Goal: Communication & Community: Answer question/provide support

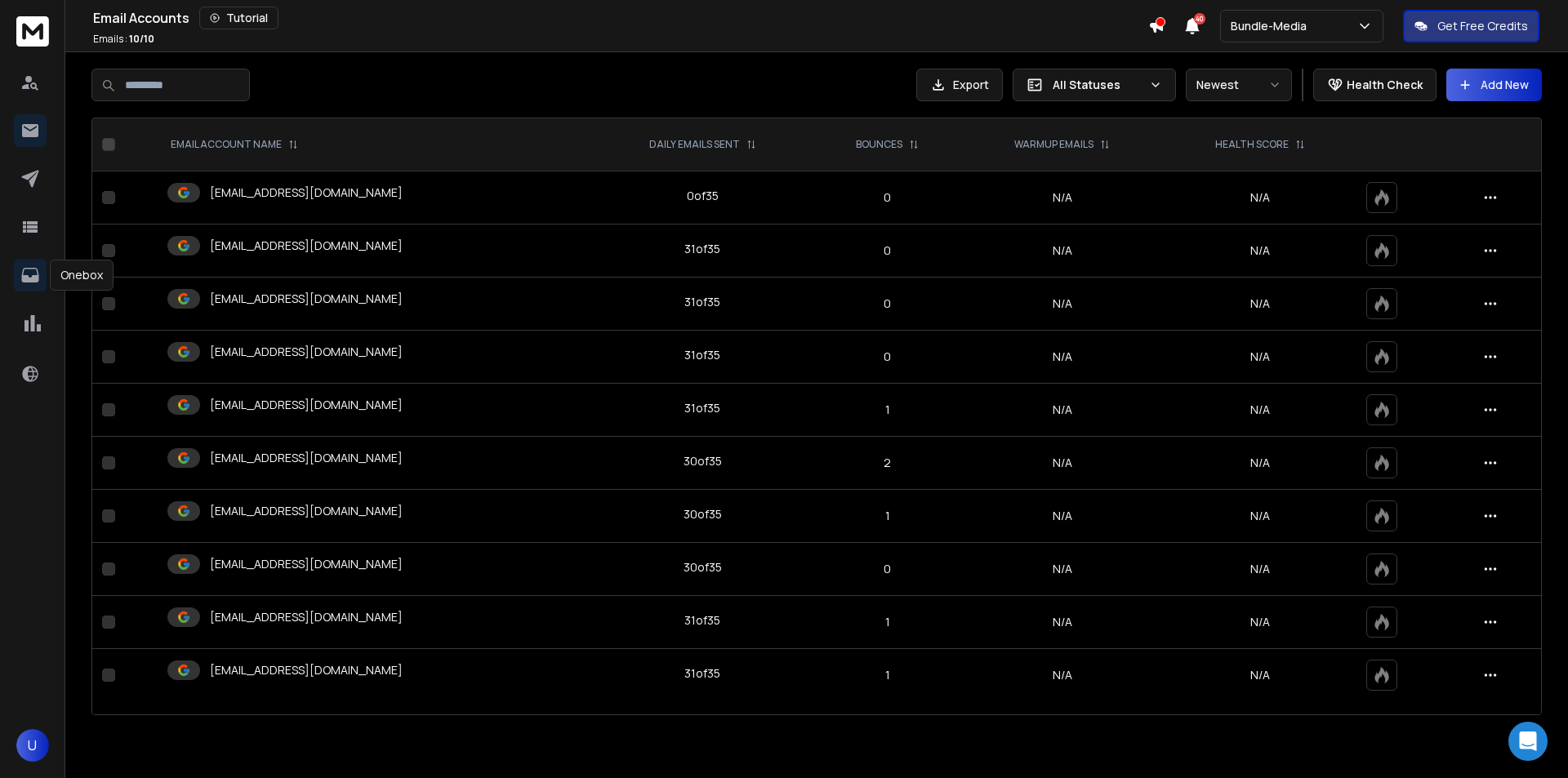
click at [41, 263] on link at bounding box center [30, 275] width 33 height 33
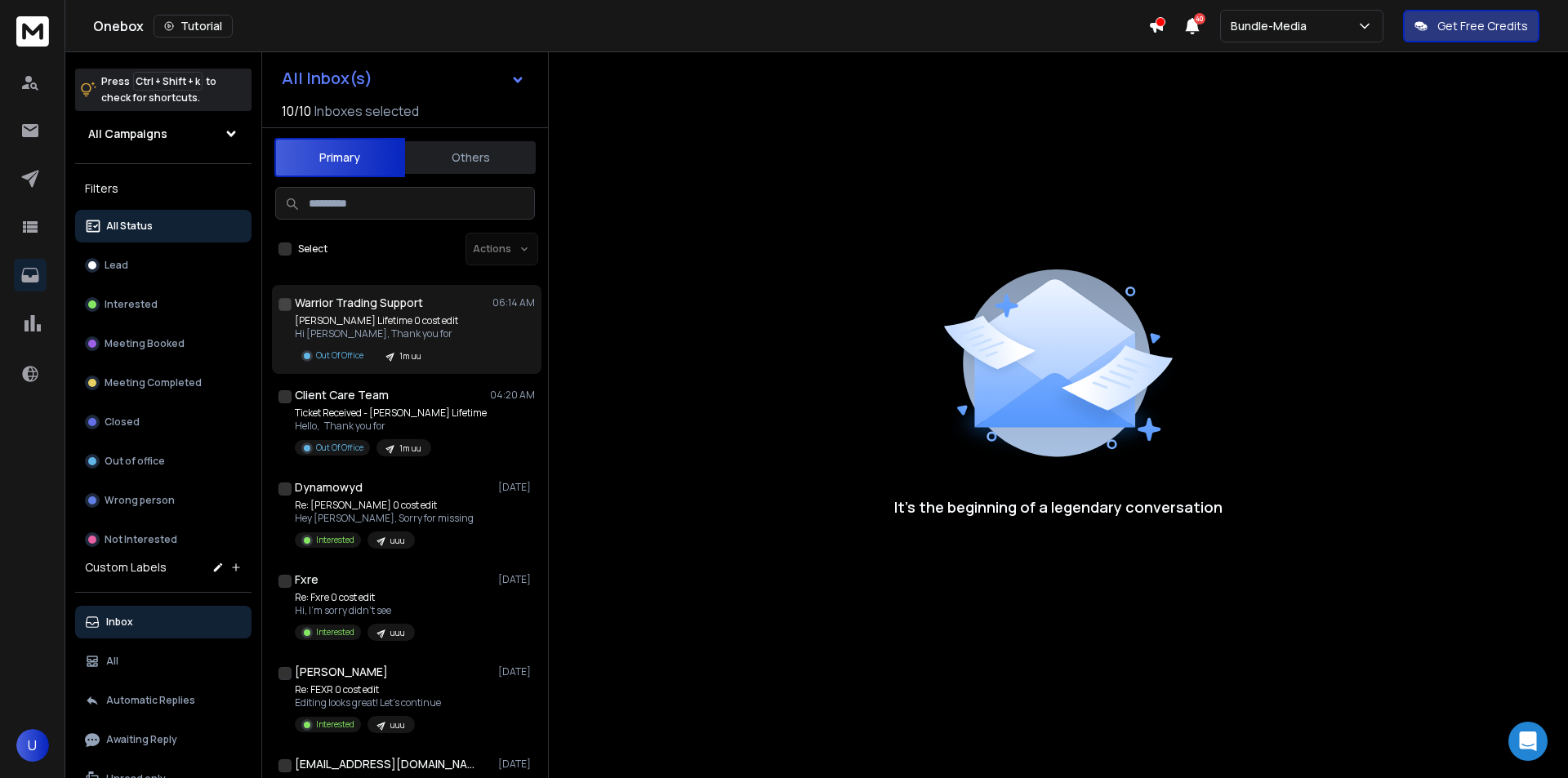
click at [406, 325] on p "[PERSON_NAME] Lifetime 0 cost edit" at bounding box center [377, 321] width 163 height 13
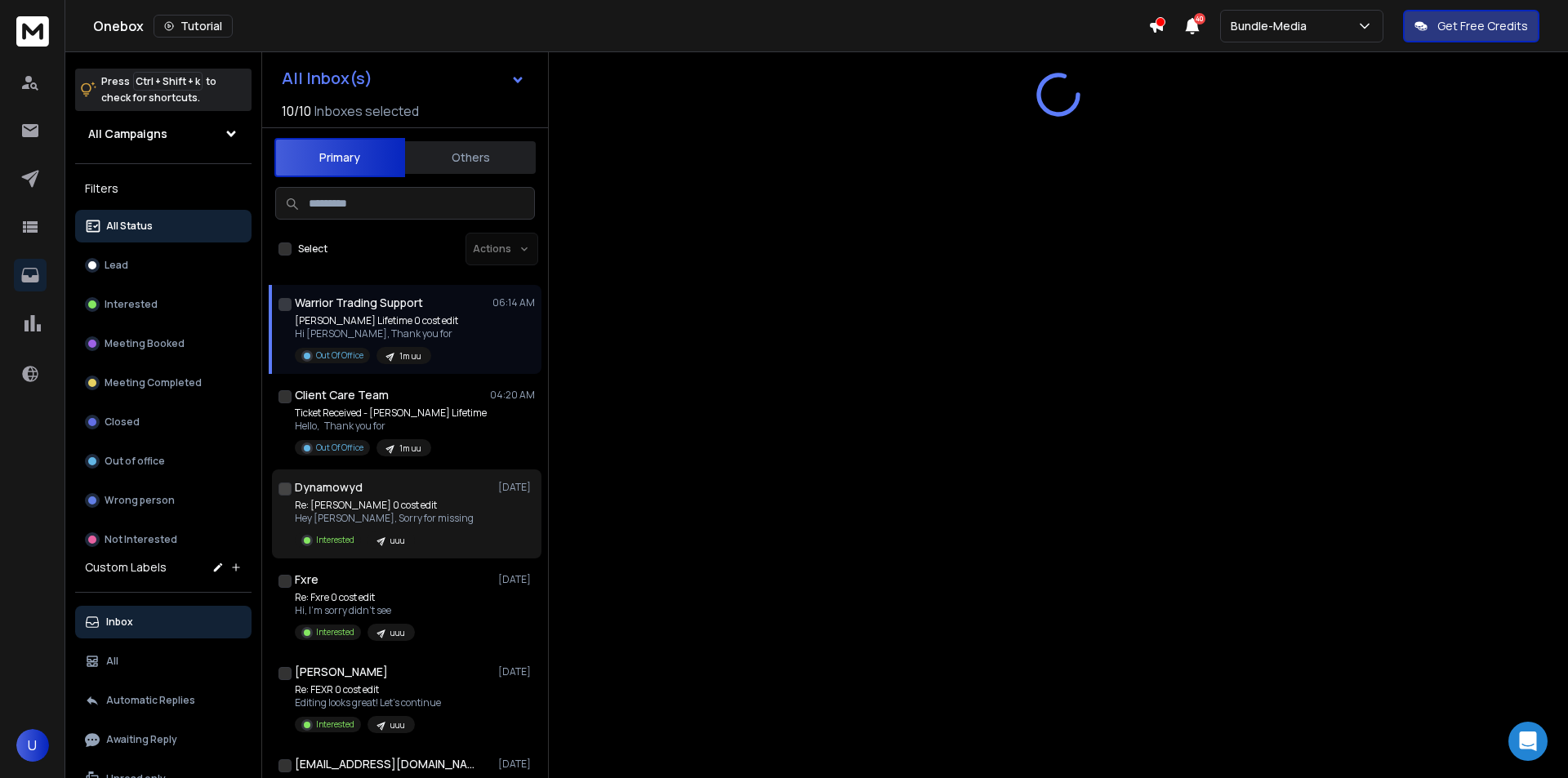
click at [367, 492] on div "Dynamowyd [DATE]" at bounding box center [415, 487] width 241 height 16
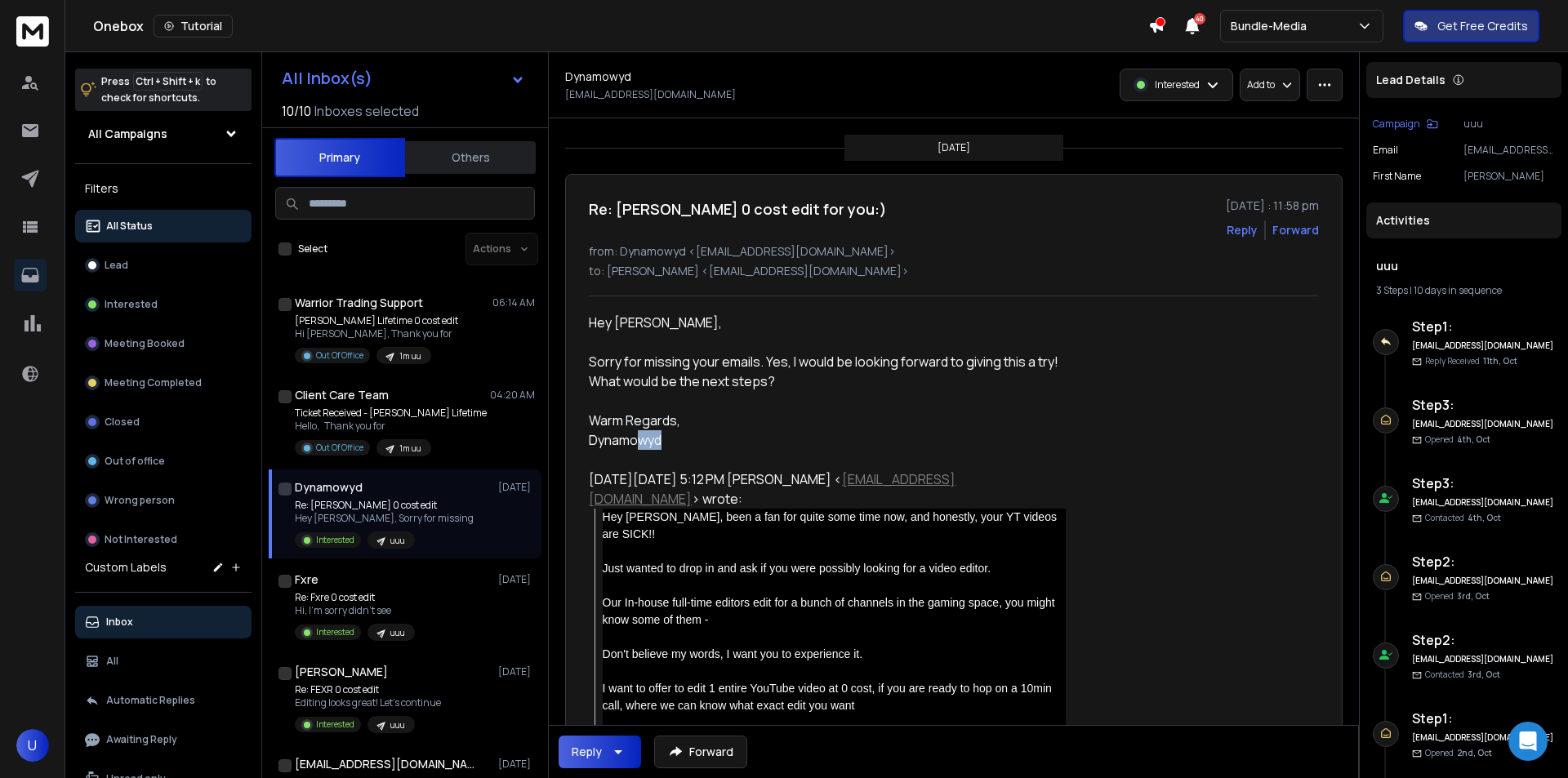
drag, startPoint x: 683, startPoint y: 431, endPoint x: 640, endPoint y: 437, distance: 43.4
click at [640, 437] on div "Dynamowyd" at bounding box center [828, 440] width 477 height 20
click at [767, 418] on div "Warm Regards," at bounding box center [828, 420] width 477 height 20
click at [1227, 228] on button "Reply" at bounding box center [1242, 229] width 31 height 16
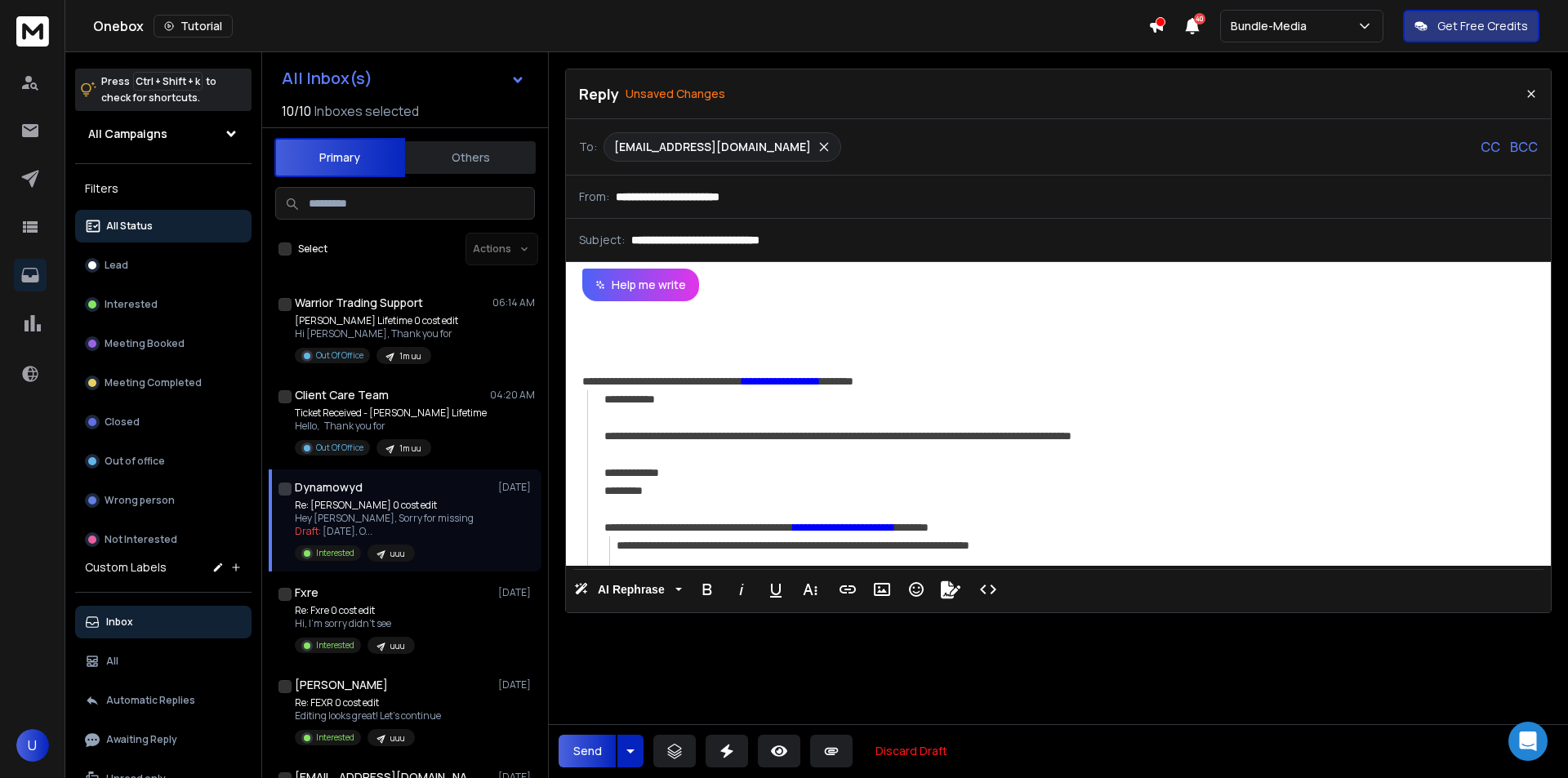
drag, startPoint x: 791, startPoint y: 196, endPoint x: 604, endPoint y: 200, distance: 187.0
click at [604, 200] on div "**********" at bounding box center [1058, 196] width 985 height 42
click at [797, 475] on div "**********" at bounding box center [1062, 473] width 915 height 18
drag, startPoint x: 677, startPoint y: 490, endPoint x: 601, endPoint y: 487, distance: 76.1
click at [601, 487] on div "**********" at bounding box center [1061, 636] width 947 height 493
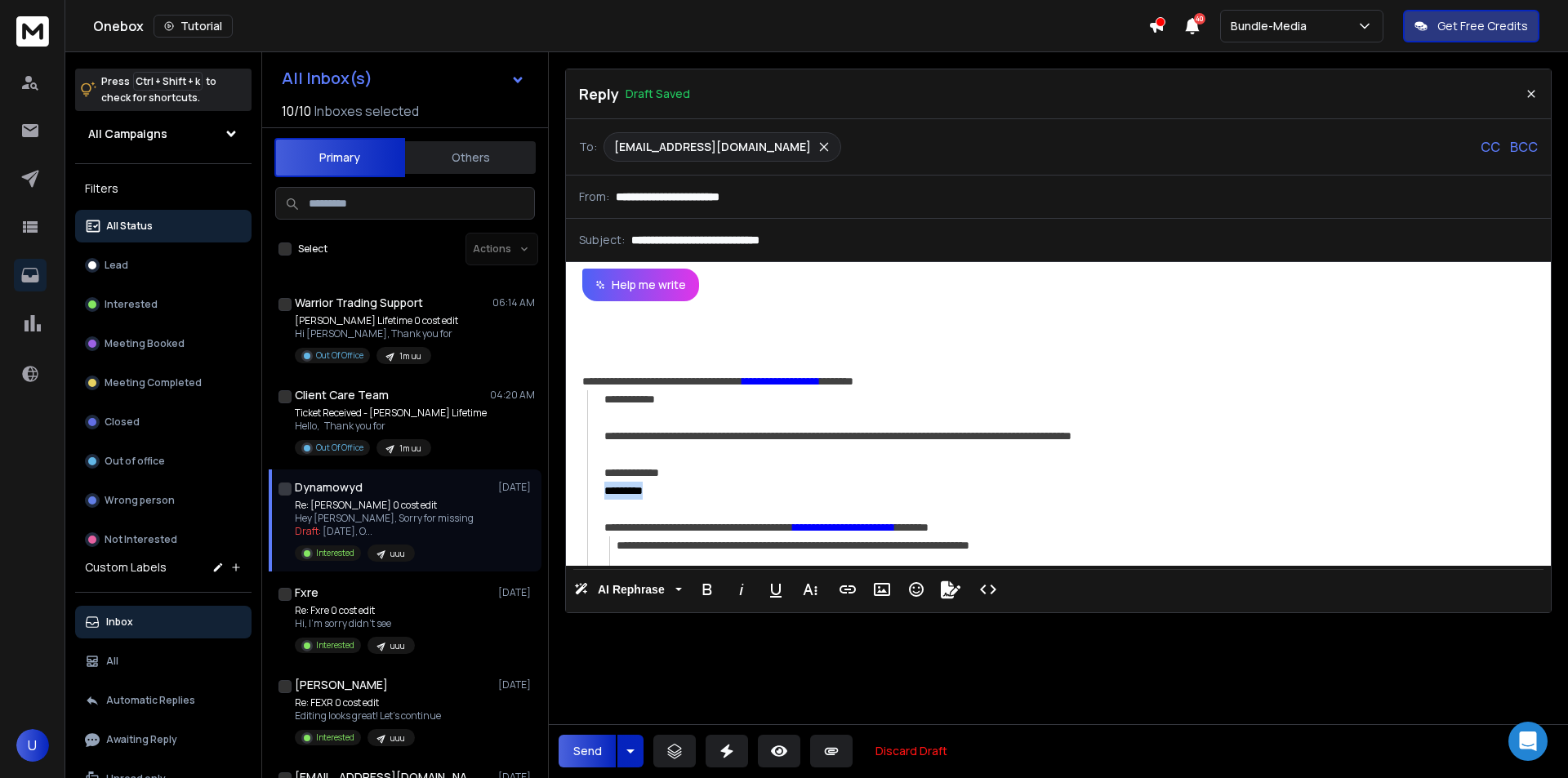
copy div "*********"
click at [785, 336] on div at bounding box center [1059, 344] width 953 height 18
click at [745, 316] on div "**********" at bounding box center [1058, 434] width 985 height 265
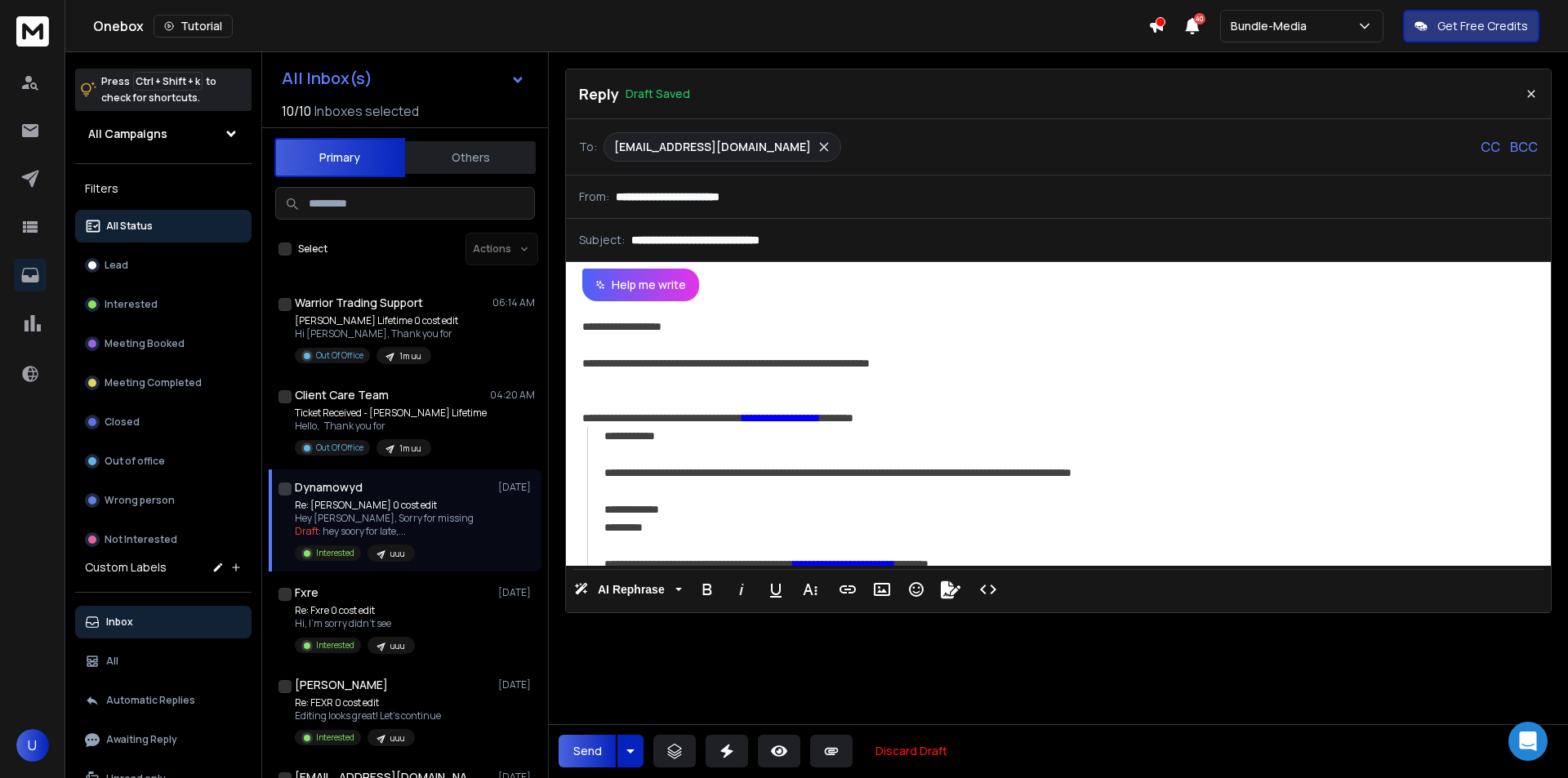
click at [587, 365] on div "**********" at bounding box center [1049, 345] width 935 height 54
click at [588, 362] on div "**********" at bounding box center [1049, 345] width 935 height 54
click at [584, 355] on div "**********" at bounding box center [1049, 345] width 935 height 54
click at [949, 387] on div at bounding box center [1059, 381] width 953 height 18
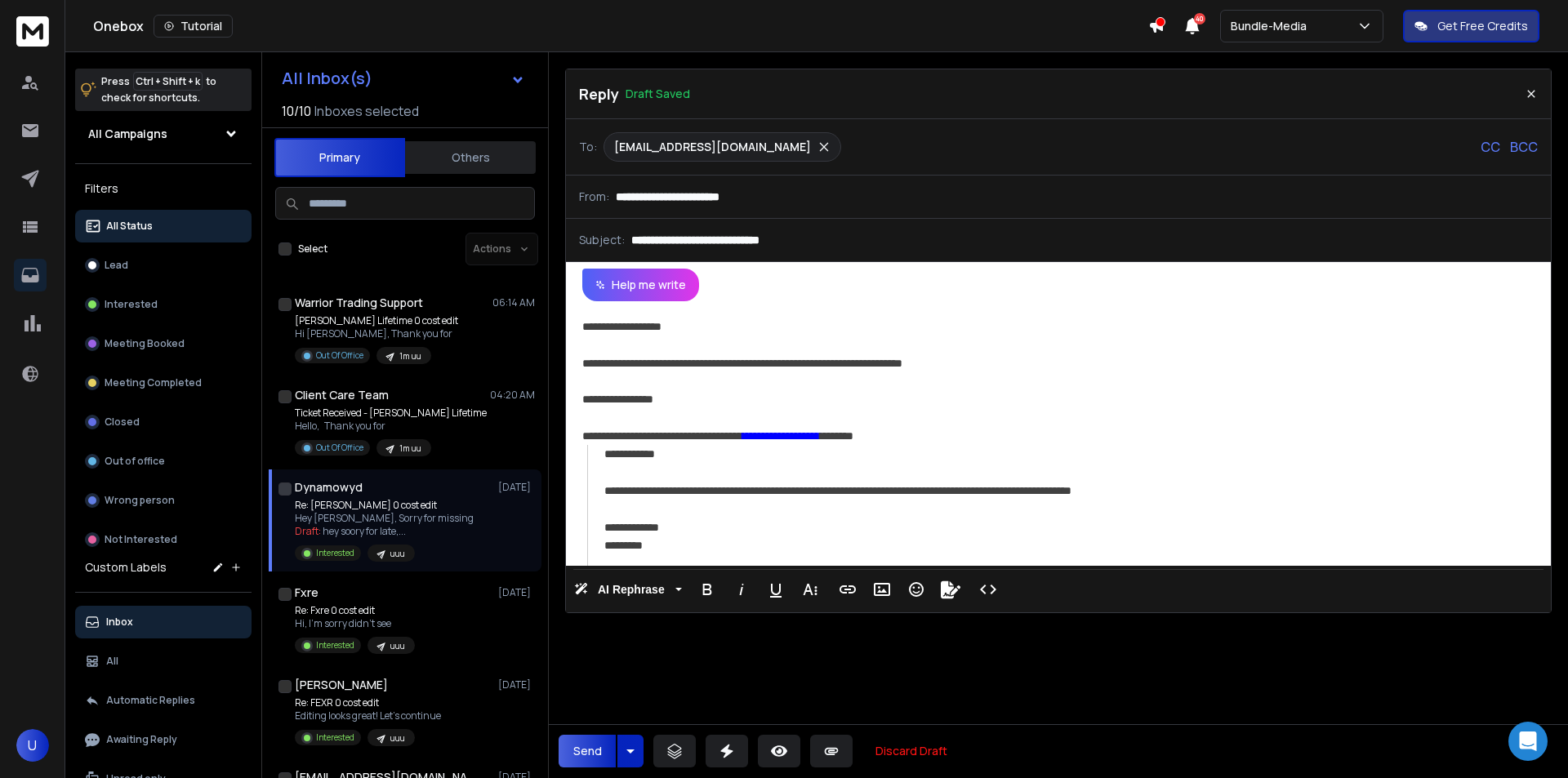
click at [590, 740] on button "Send" at bounding box center [587, 751] width 57 height 33
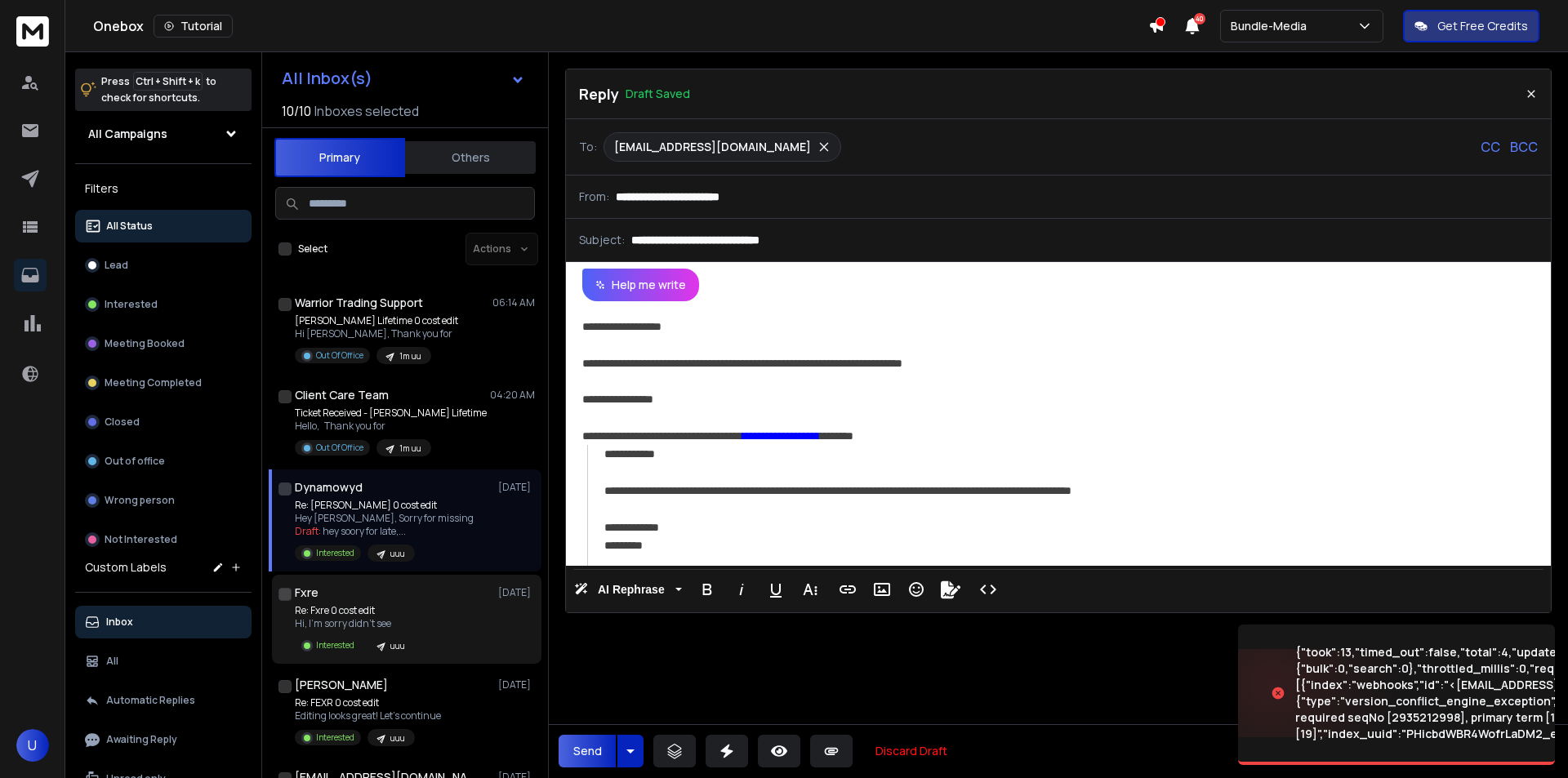
click at [478, 622] on div "Re: Fxre 0 cost edit Hi, I’m sorry didn’t see Interested uuu" at bounding box center [415, 629] width 241 height 50
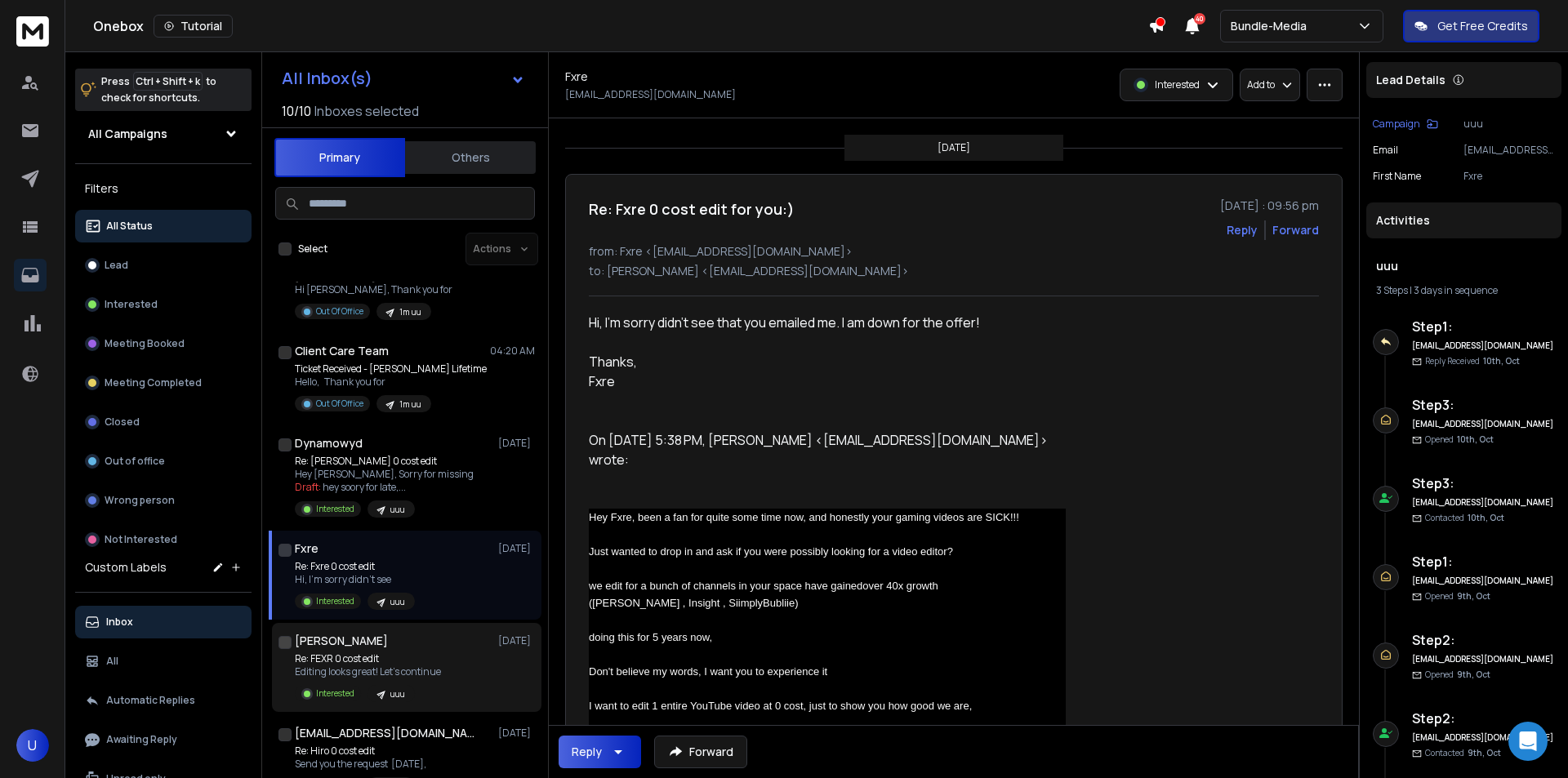
scroll to position [82, 0]
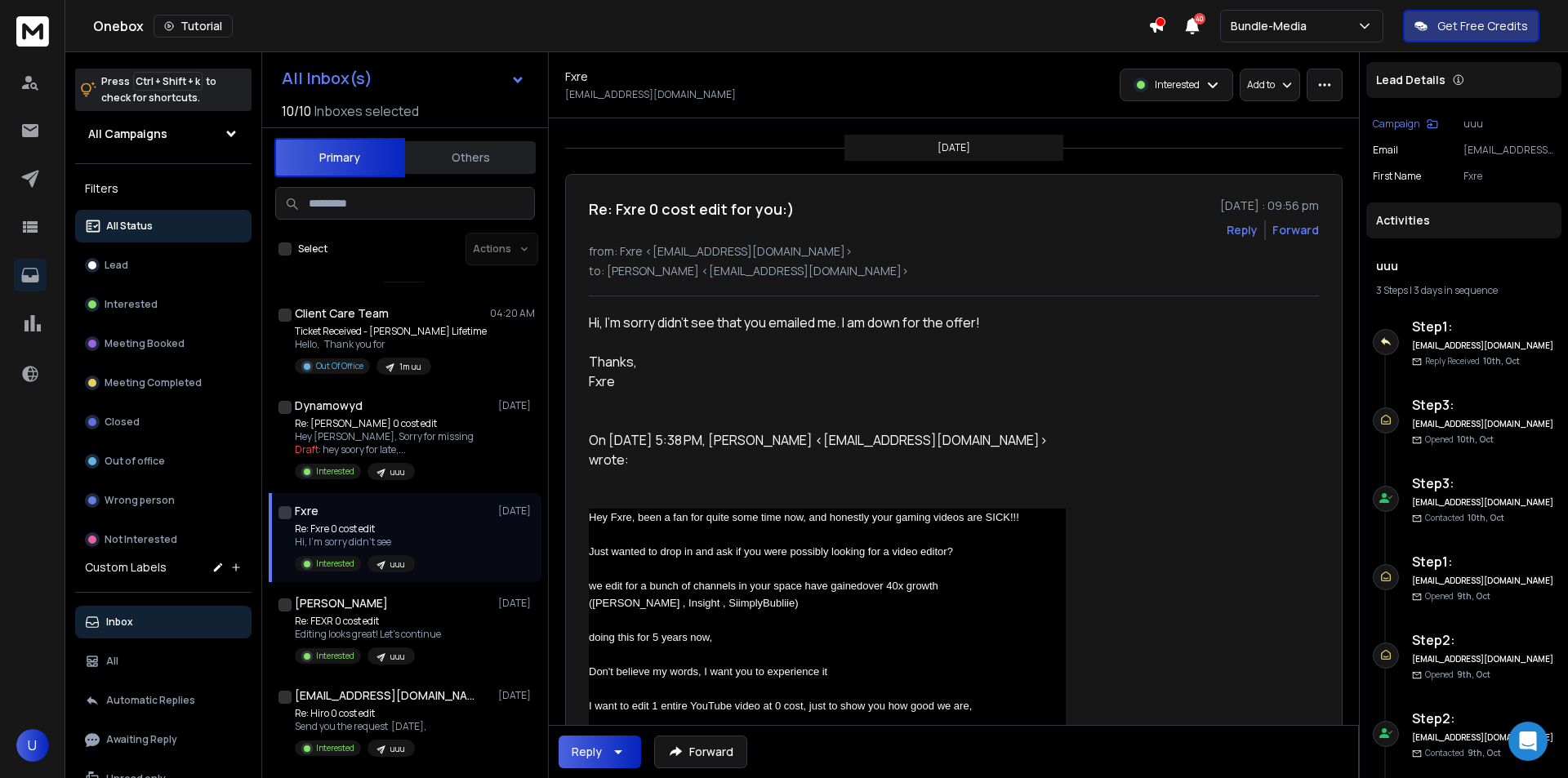
click at [618, 203] on h1 "Re: Fxre 0 cost edit for you:)" at bounding box center [691, 209] width 206 height 23
drag, startPoint x: 615, startPoint y: 203, endPoint x: 642, endPoint y: 216, distance: 30.0
click at [642, 216] on h1 "Re: Fxre 0 cost edit for you:)" at bounding box center [691, 209] width 206 height 23
copy h1 "Fxre"
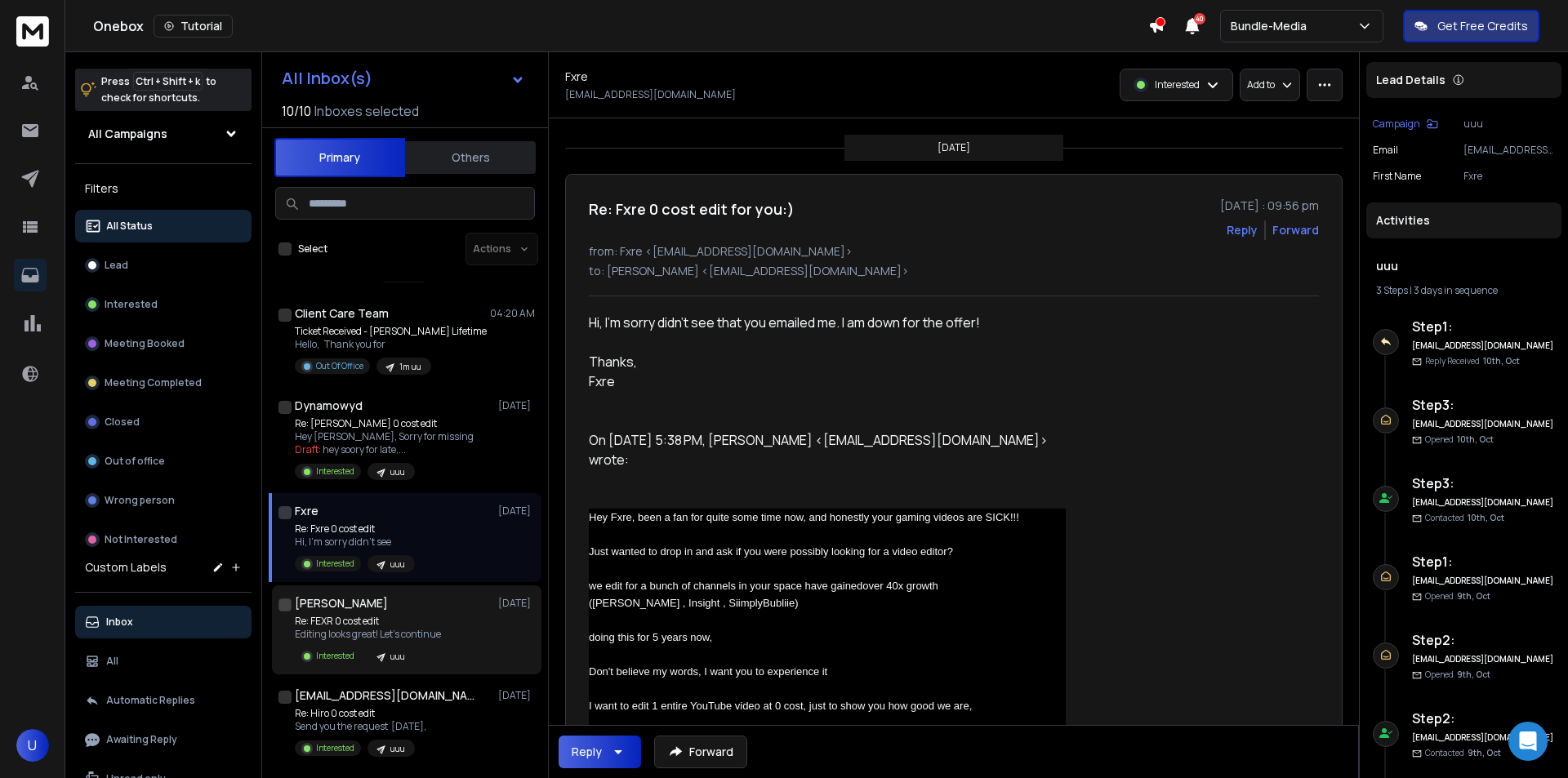
click at [437, 615] on p "Re: FEXR 0 cost edit" at bounding box center [368, 622] width 147 height 13
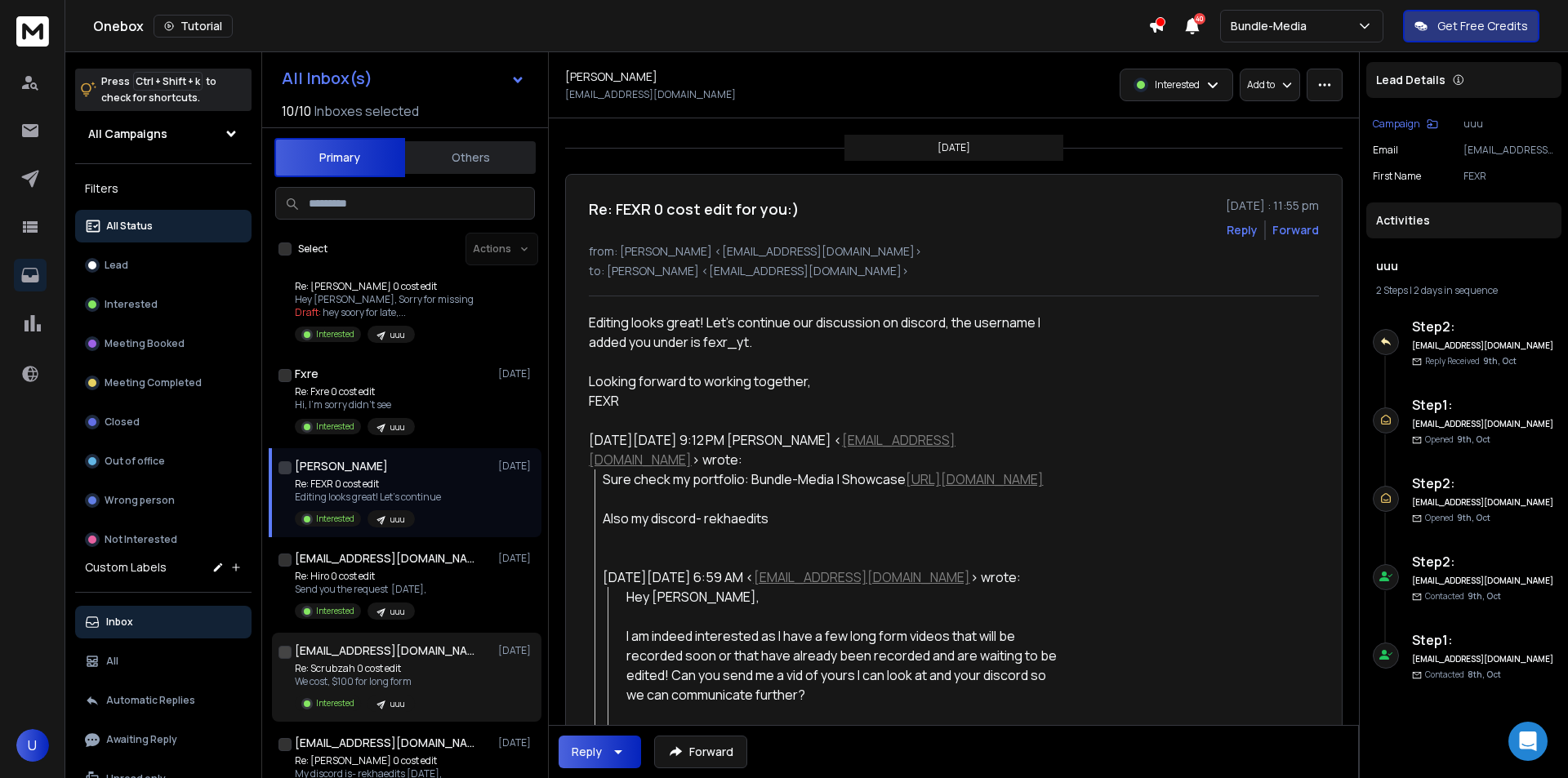
scroll to position [245, 0]
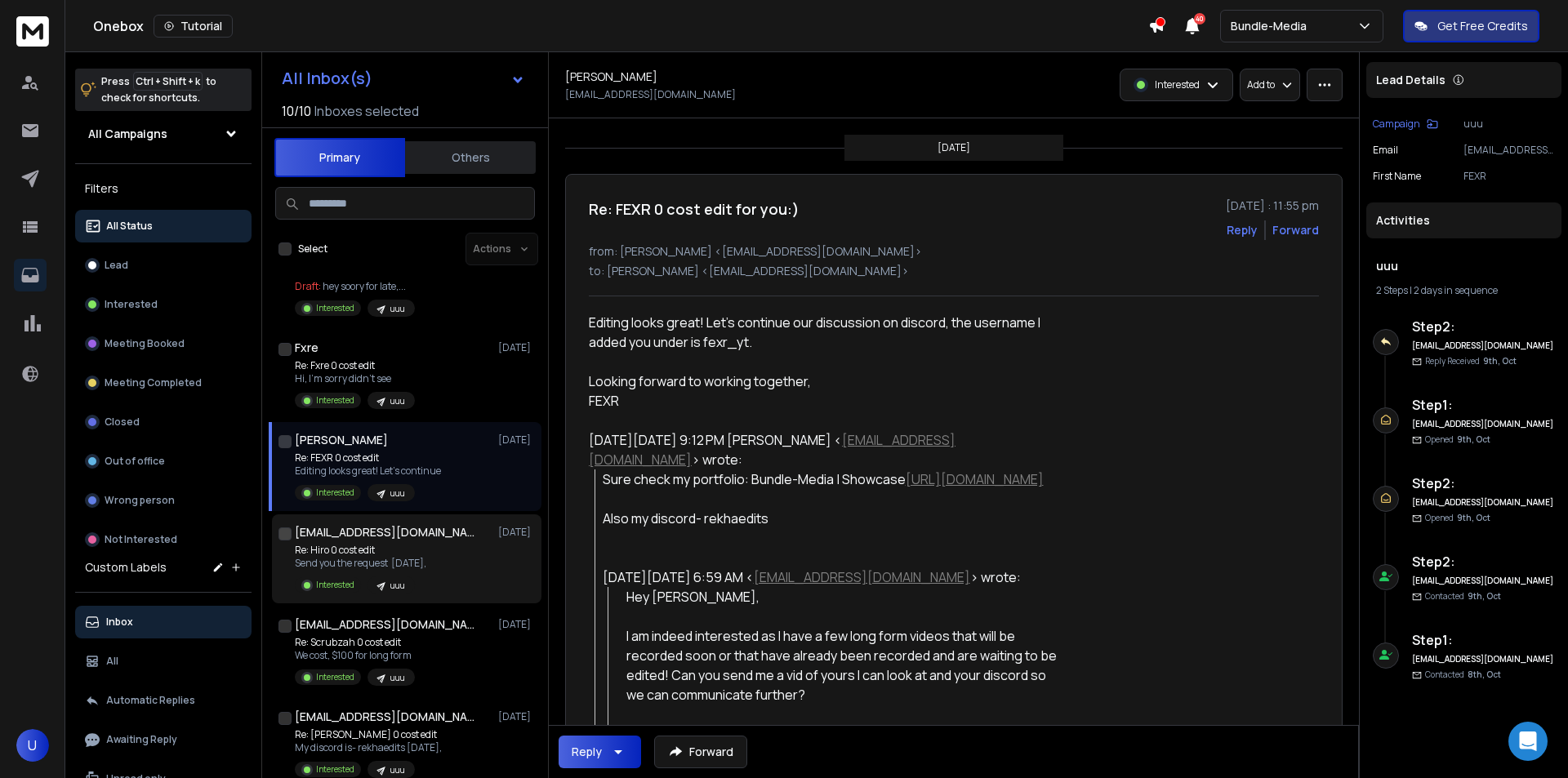
click at [421, 563] on p "Send you the request [DATE]," at bounding box center [361, 564] width 132 height 13
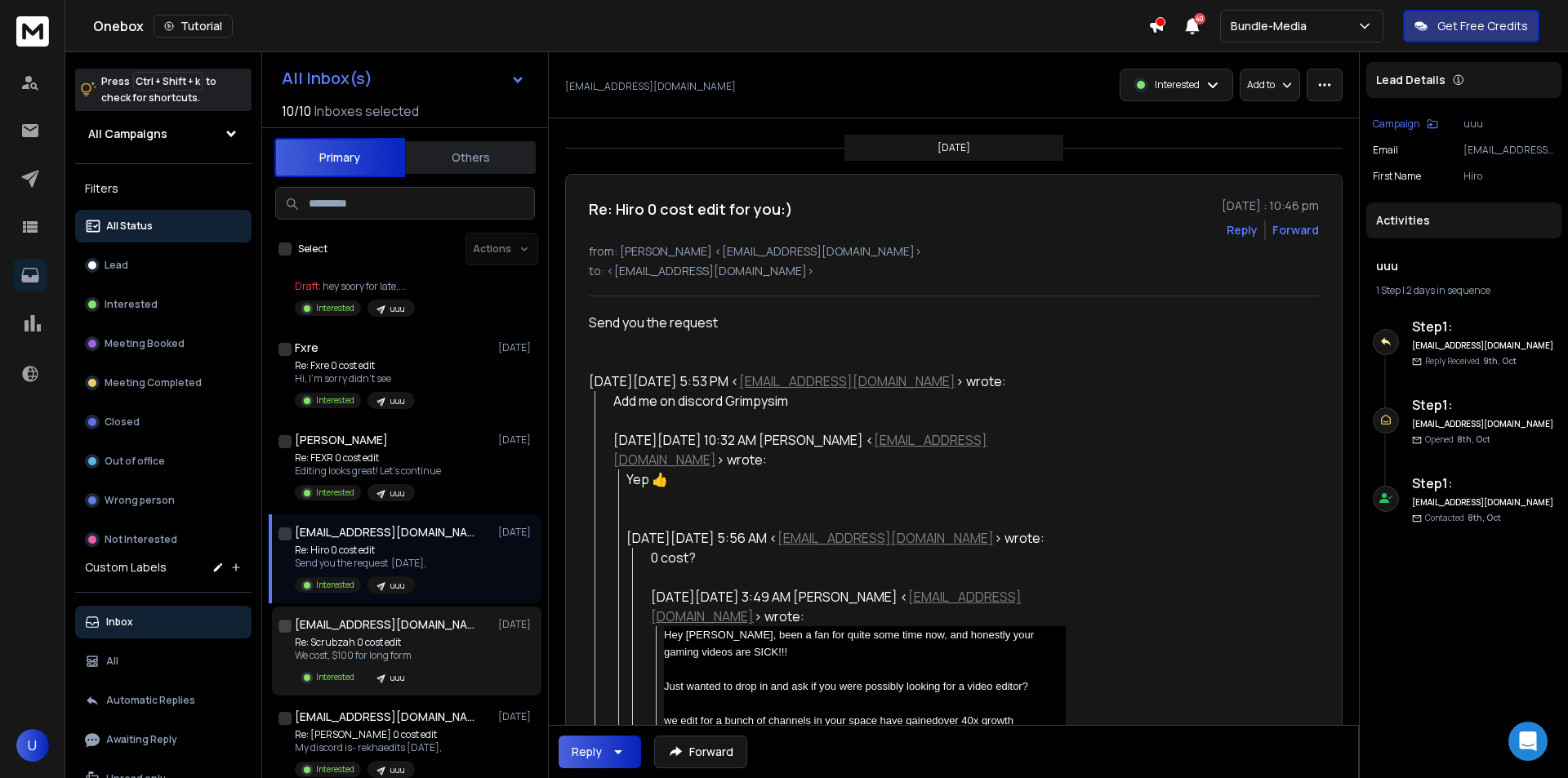
click at [481, 638] on div "Re: Scrubzah 0 cost edit We cost, $100 for long form Interested uuu" at bounding box center [415, 661] width 241 height 50
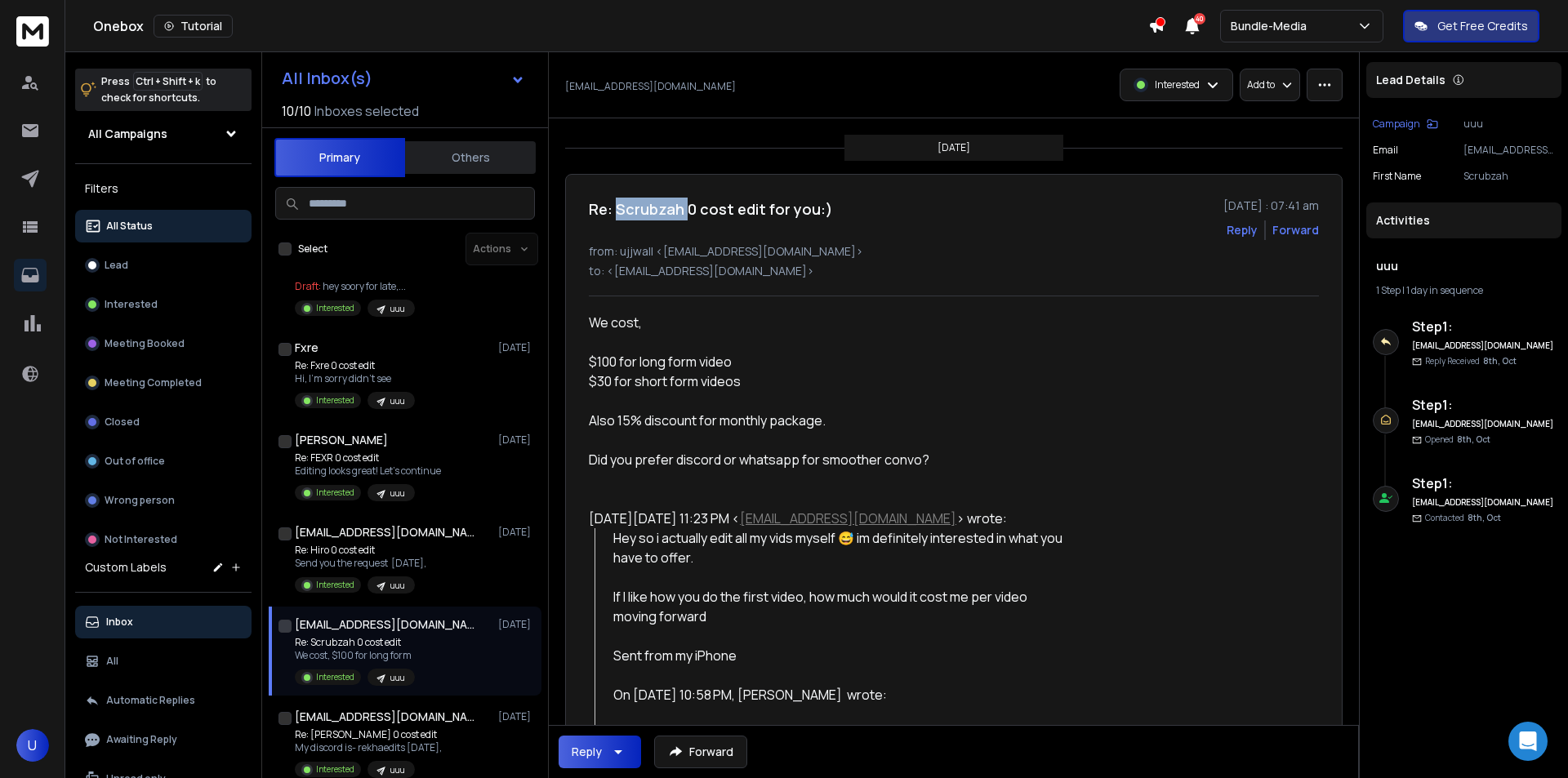
drag, startPoint x: 613, startPoint y: 206, endPoint x: 684, endPoint y: 216, distance: 71.7
click at [684, 216] on h1 "Re: Scrubzah 0 cost edit for you:)" at bounding box center [711, 209] width 244 height 23
copy h1 "Scrubzah"
drag, startPoint x: 839, startPoint y: 284, endPoint x: 790, endPoint y: 290, distance: 49.4
click at [839, 284] on div "Re: Scrubzah 0 cost edit for you:) [DATE] : 07:41 am Reply Forward from: ujjwal…" at bounding box center [954, 645] width 730 height 895
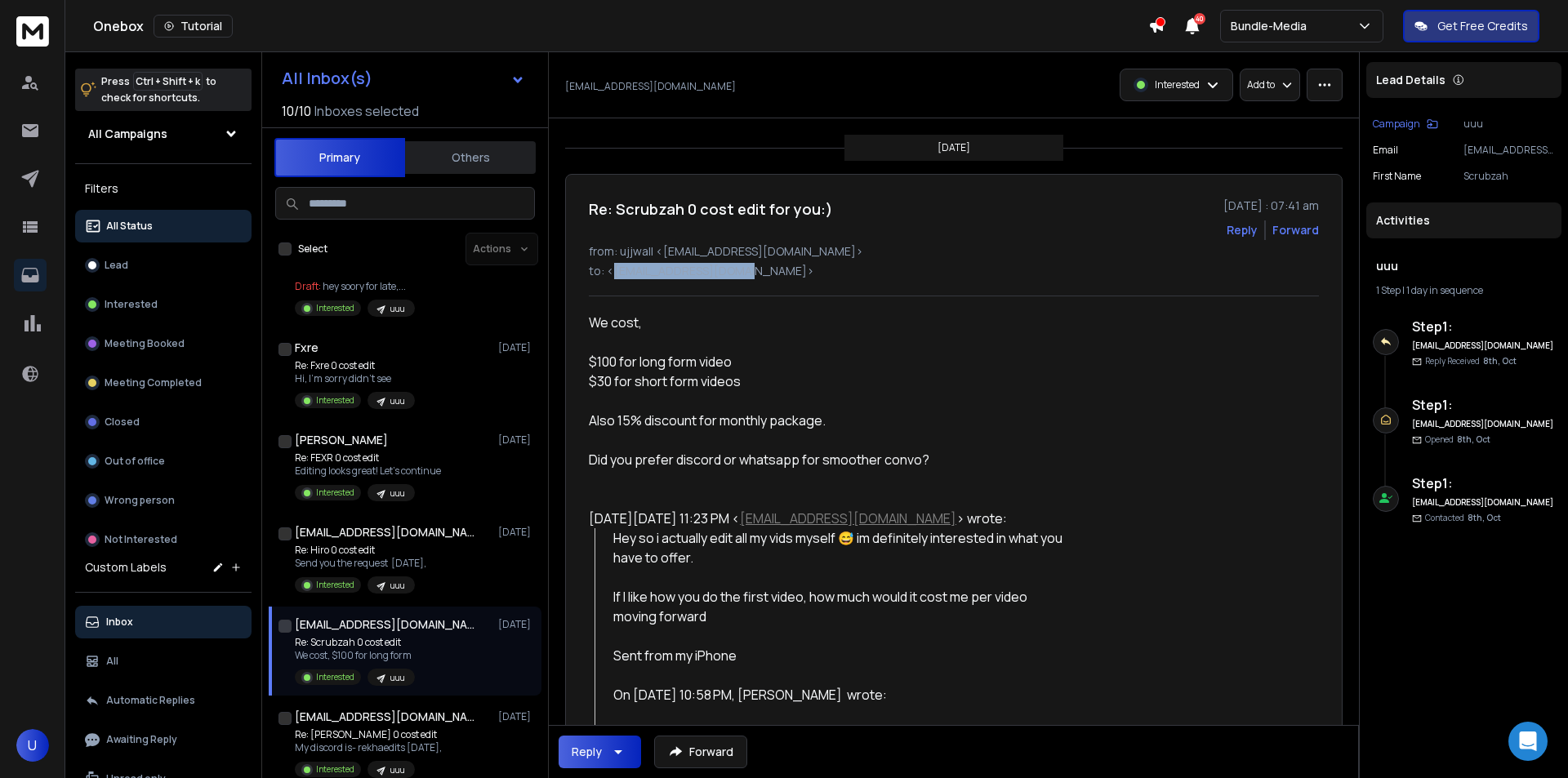
drag, startPoint x: 613, startPoint y: 273, endPoint x: 740, endPoint y: 278, distance: 127.1
click at [740, 278] on p "to: <[EMAIL_ADDRESS][DOMAIN_NAME]>" at bounding box center [954, 271] width 730 height 16
copy p "[EMAIL_ADDRESS][DOMAIN_NAME]"
click at [1249, 240] on div "Reply Forward" at bounding box center [1271, 230] width 96 height 20
click at [1243, 232] on button "Reply" at bounding box center [1242, 229] width 31 height 16
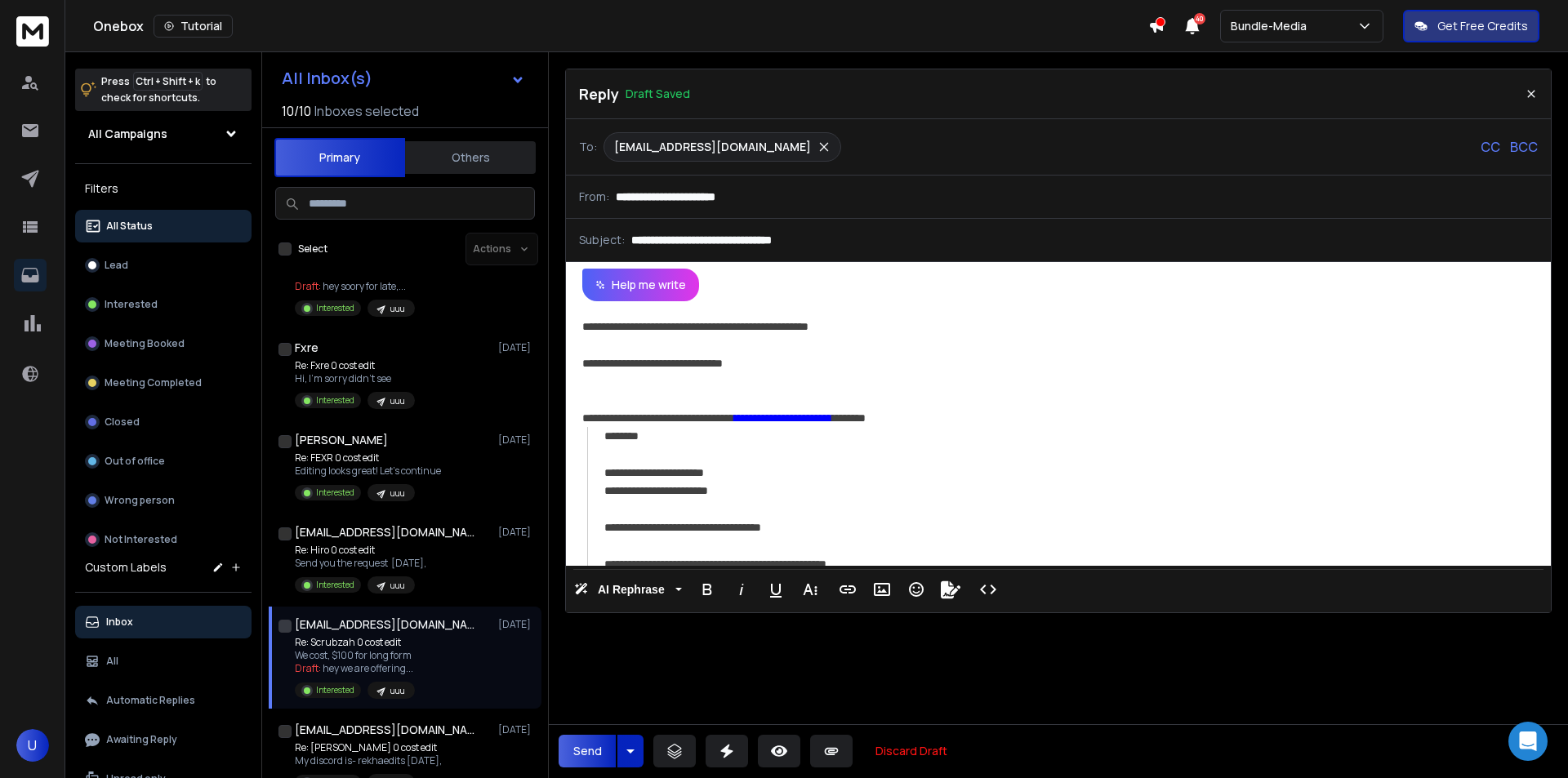
click at [591, 756] on button "Send" at bounding box center [587, 751] width 57 height 33
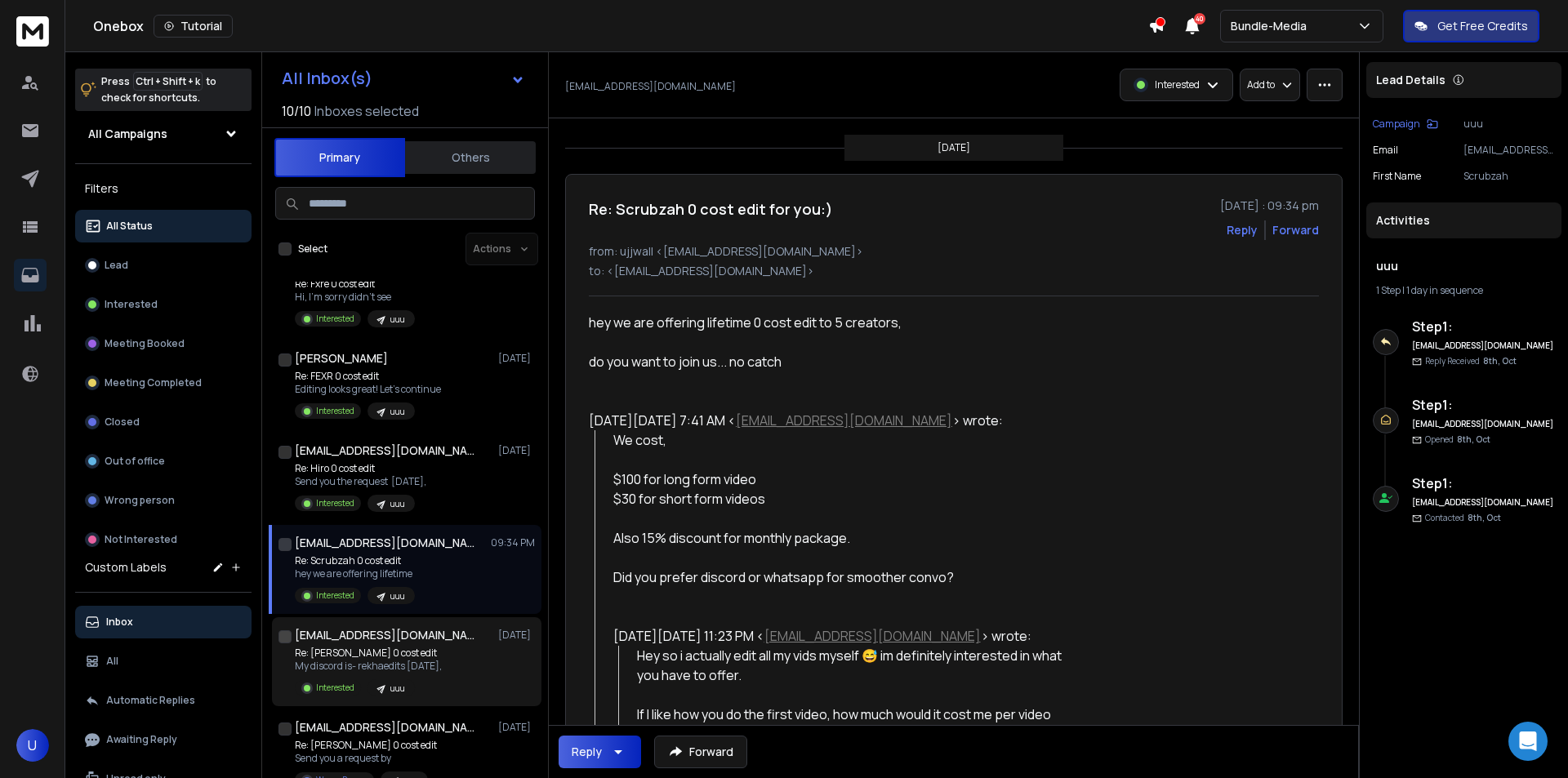
click at [442, 641] on div "[EMAIL_ADDRESS][DOMAIN_NAME] [DATE]" at bounding box center [415, 635] width 241 height 16
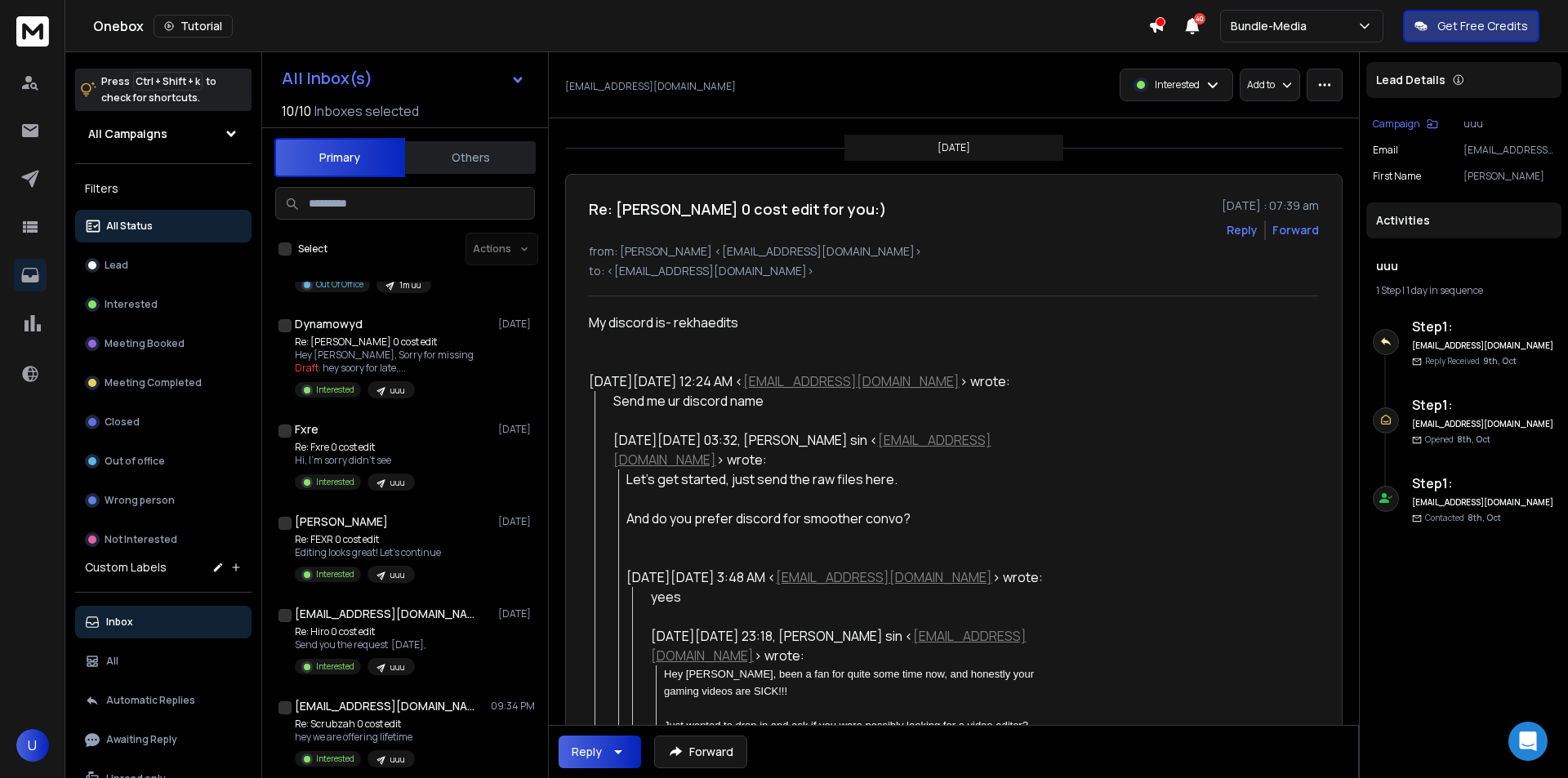
scroll to position [409, 0]
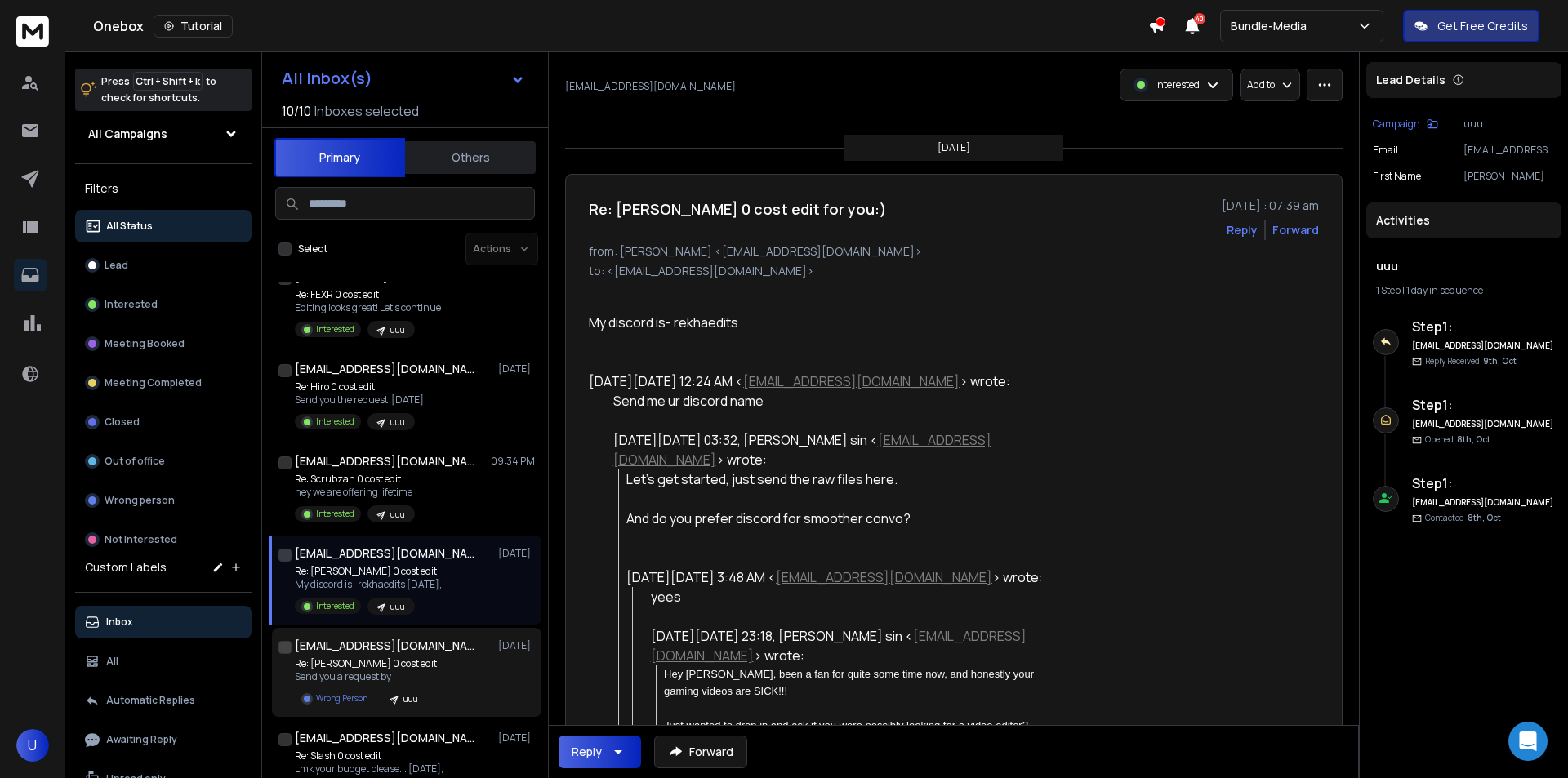
click at [440, 680] on div "Re: [PERSON_NAME] 0 cost edit Send you a request by Wrong Person uuu" at bounding box center [415, 682] width 241 height 50
